Goal: Find specific page/section: Find specific page/section

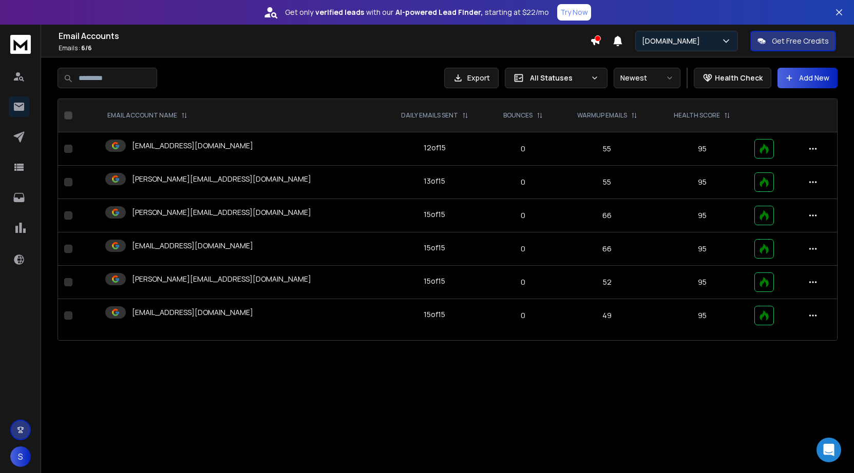
click at [723, 43] on div "[DOMAIN_NAME]" at bounding box center [686, 41] width 89 height 10
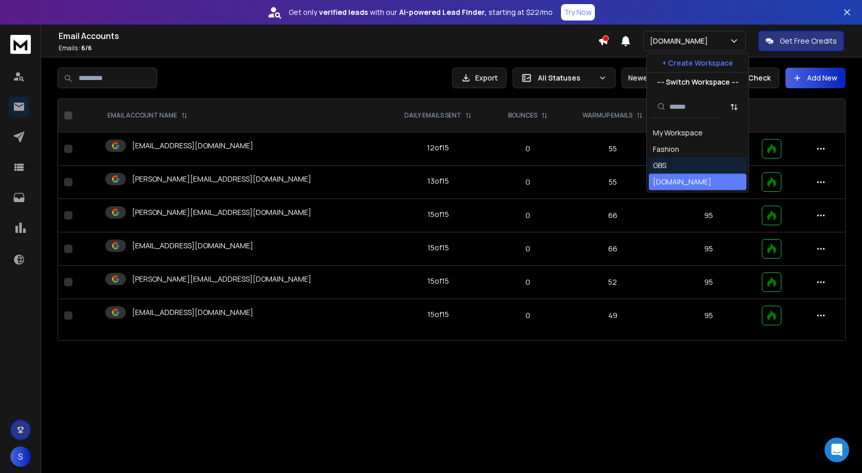
click at [703, 161] on div "GBS" at bounding box center [698, 166] width 98 height 16
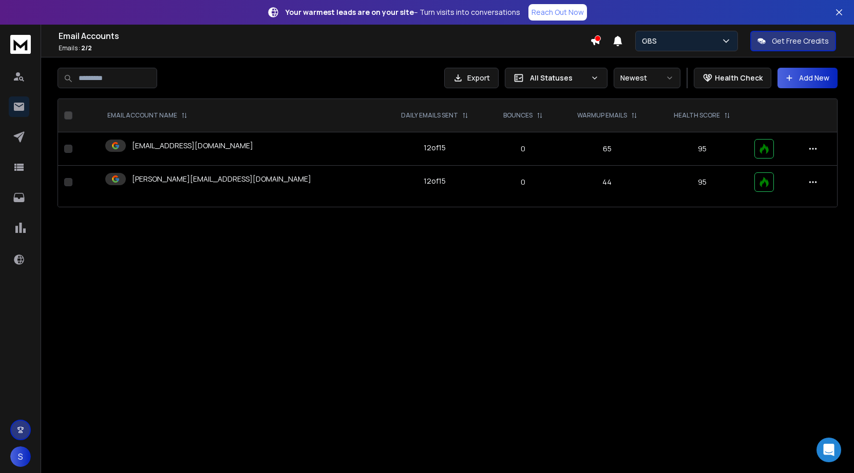
click at [709, 39] on div "GBS" at bounding box center [686, 41] width 89 height 10
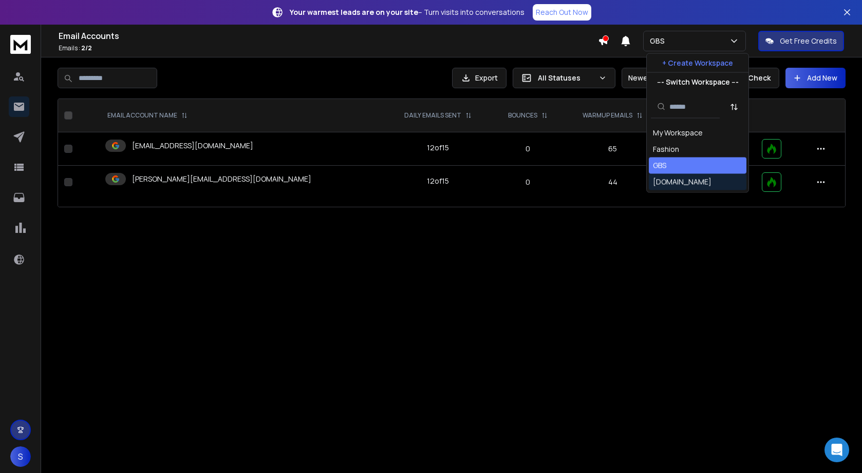
click at [699, 180] on div "[DOMAIN_NAME]" at bounding box center [682, 182] width 59 height 10
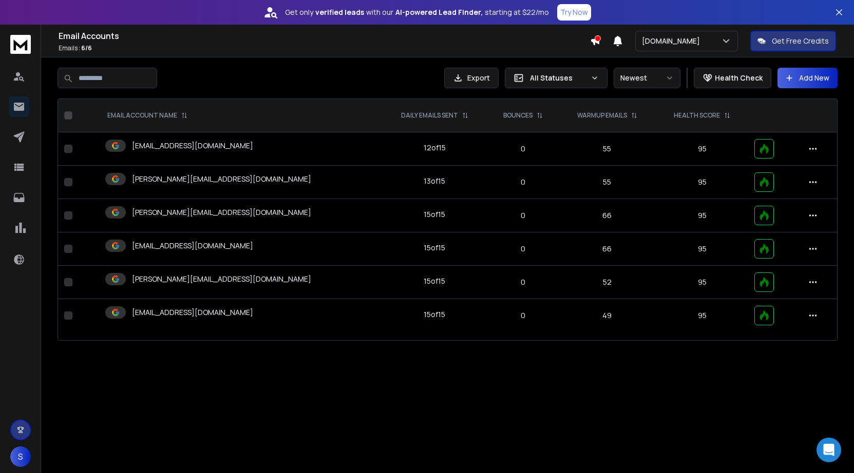
click at [566, 10] on p "Try Now" at bounding box center [574, 12] width 28 height 10
